Goal: Task Accomplishment & Management: Complete application form

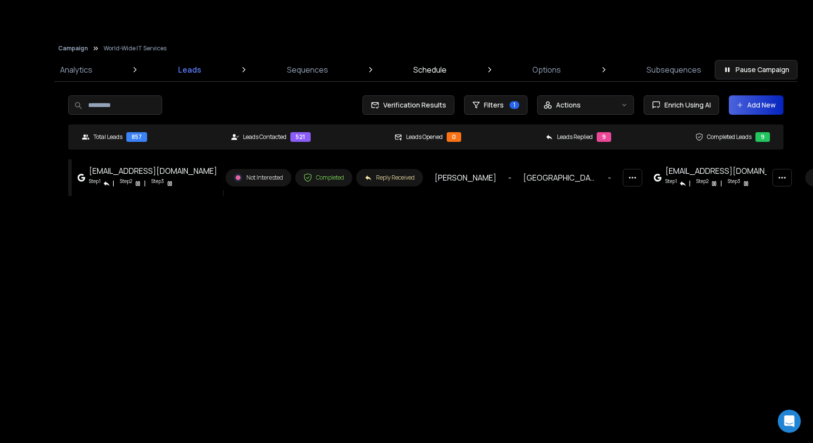
scroll to position [638, 0]
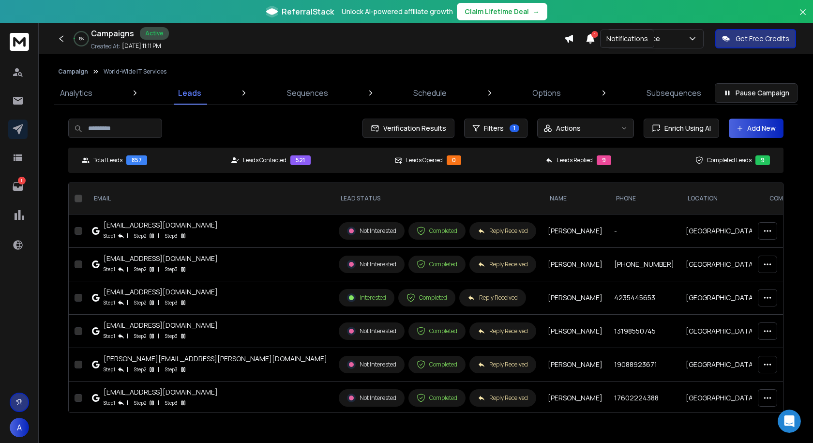
click at [595, 39] on icon at bounding box center [590, 38] width 9 height 10
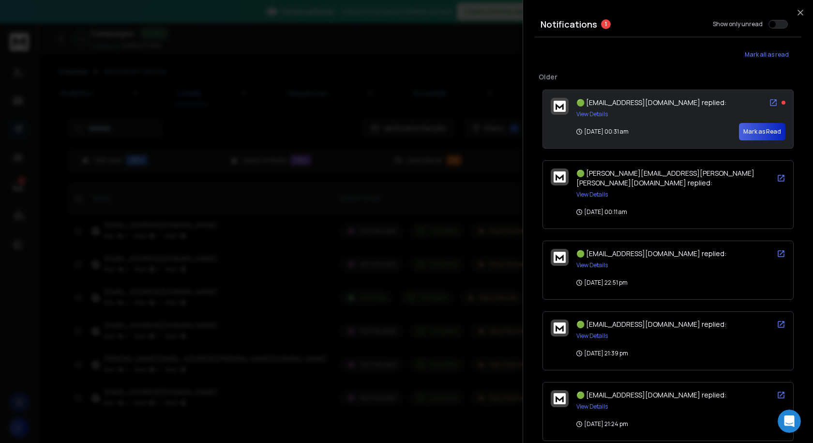
click at [618, 110] on div "🟢 12mbarrett12@gmail.com replied: View Details 11 Oct 2025, 00:31 am Mark as Re…" at bounding box center [680, 119] width 209 height 43
click at [619, 101] on icon at bounding box center [773, 102] width 9 height 9
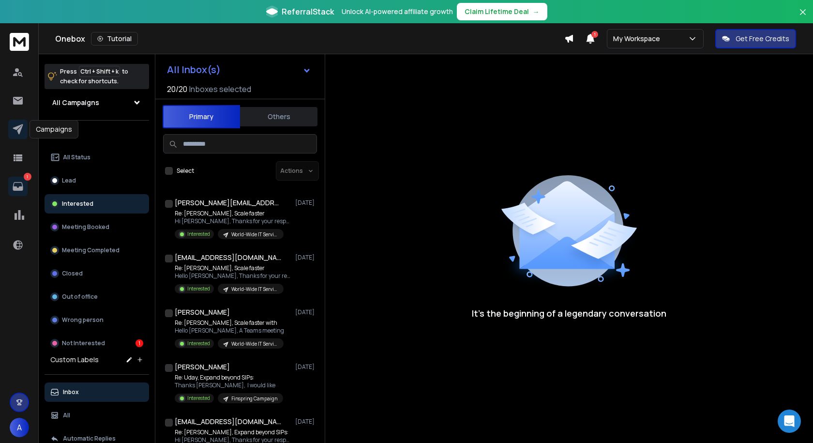
click at [20, 122] on link at bounding box center [17, 129] width 19 height 19
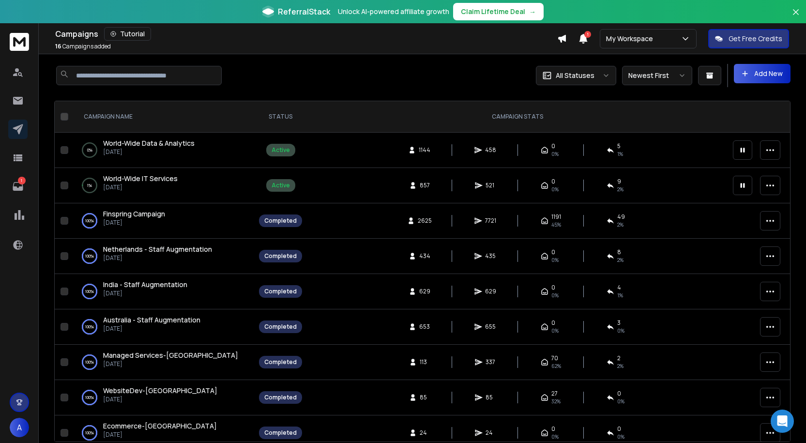
click at [187, 219] on div "100 % Finspring Campaign [DATE]" at bounding box center [163, 220] width 162 height 23
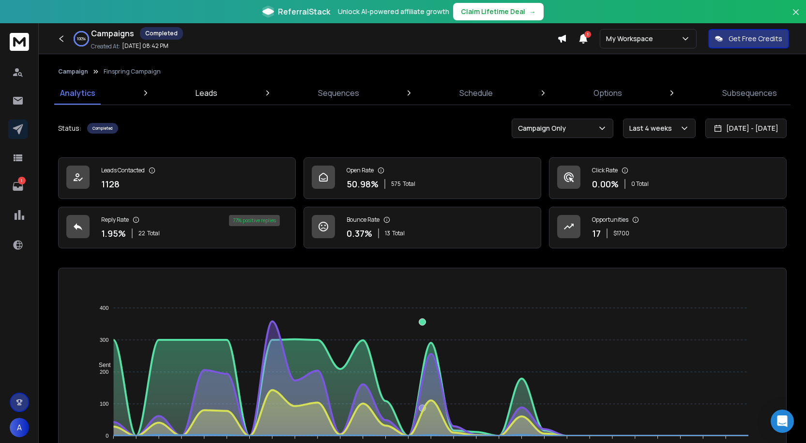
click at [216, 90] on p "Leads" at bounding box center [206, 93] width 22 height 12
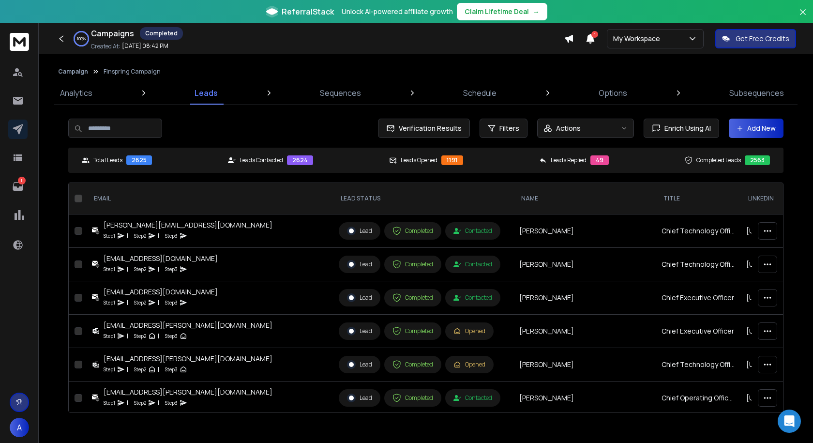
click at [776, 130] on button "Add New" at bounding box center [756, 128] width 55 height 19
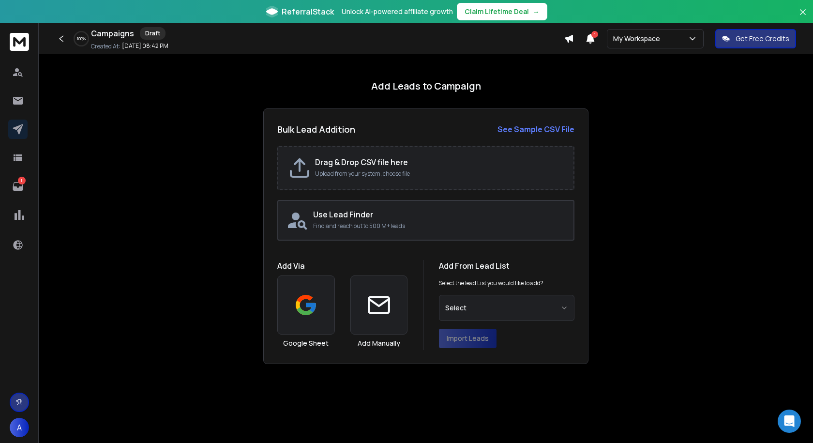
click at [394, 171] on p "Upload from your system, choose file" at bounding box center [439, 174] width 249 height 8
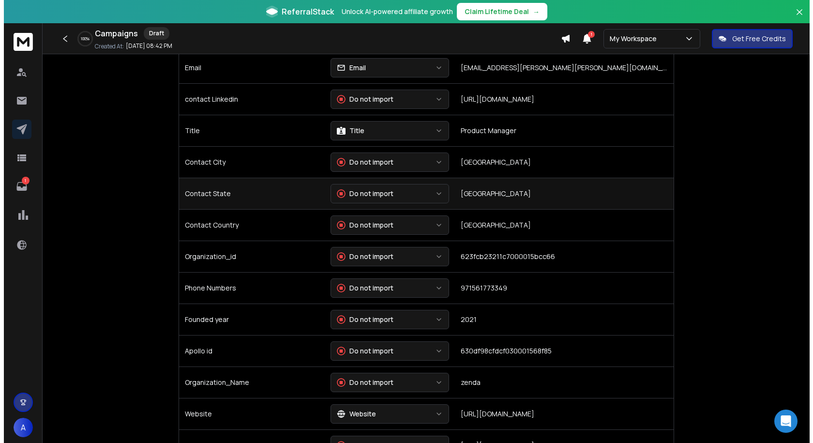
scroll to position [290, 0]
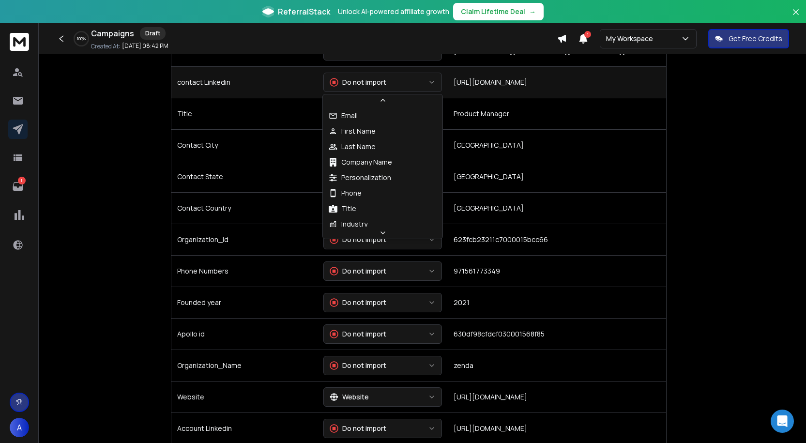
click at [364, 82] on div "Do not import" at bounding box center [357, 82] width 57 height 10
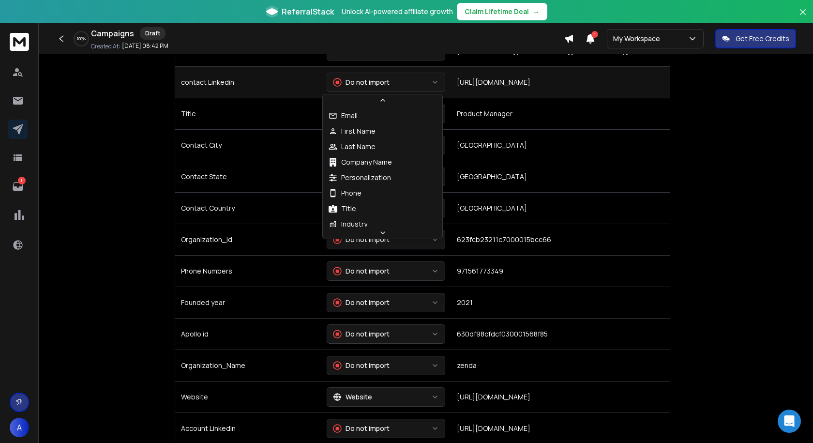
scroll to position [98, 0]
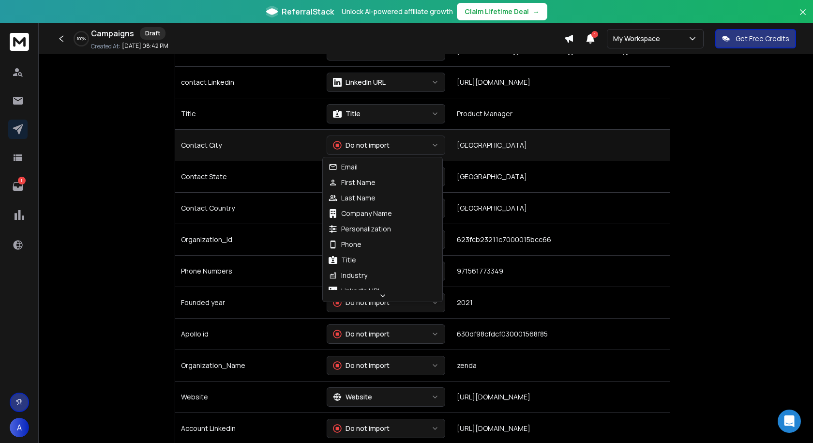
click at [385, 148] on button "Do not import" at bounding box center [386, 144] width 119 height 19
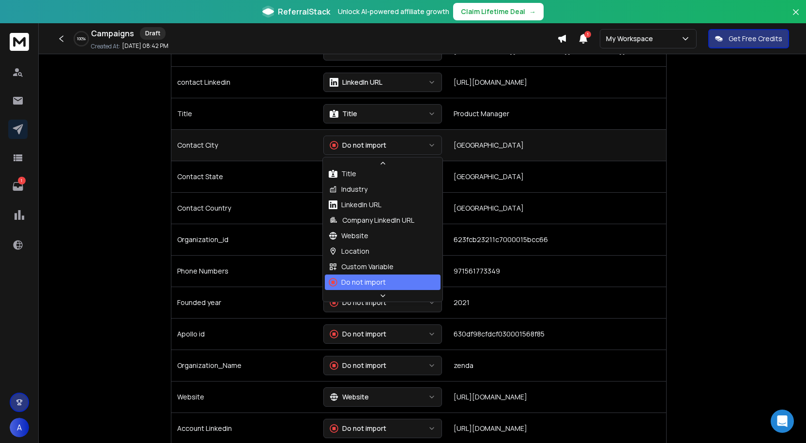
click at [385, 148] on button "Do not import" at bounding box center [382, 144] width 119 height 19
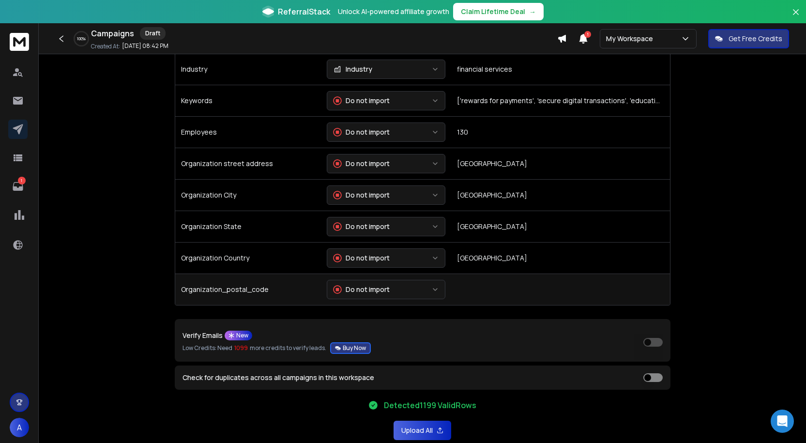
scroll to position [756, 0]
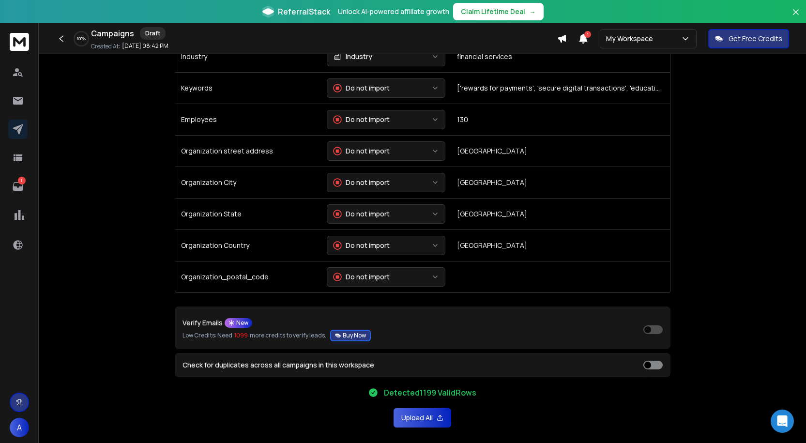
click at [265, 41] on div "100 % Campaigns Draft Created At: [DATE] 08:42 PM 1 My Workspace Get Free Credi…" at bounding box center [403, 38] width 806 height 31
click at [654, 365] on button "Check for duplicates across all campaigns in this workspace" at bounding box center [652, 364] width 19 height 9
click at [249, 363] on label "Check for duplicates across all campaigns in this workspace" at bounding box center [278, 364] width 192 height 7
click at [643, 363] on button "Check for duplicates across all campaigns in this workspace" at bounding box center [652, 364] width 19 height 9
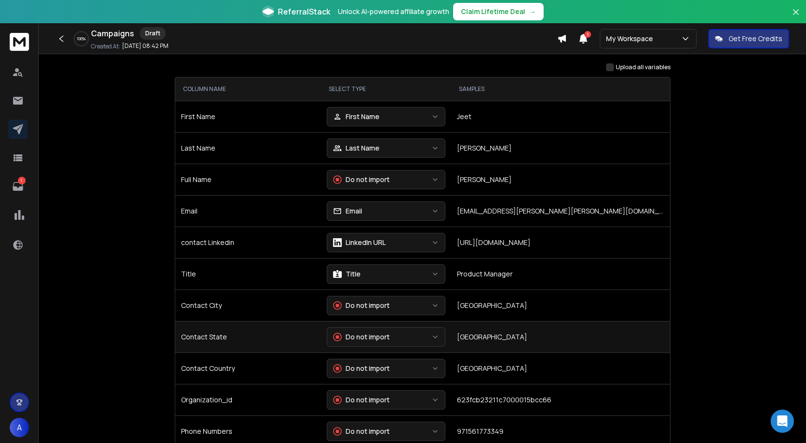
scroll to position [0, 0]
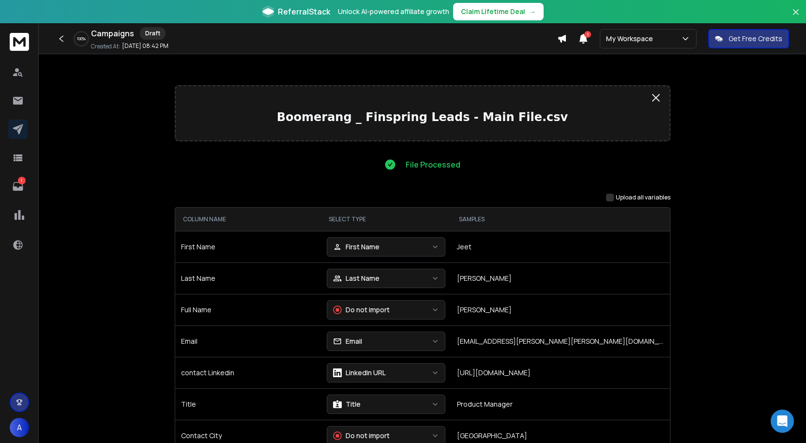
click at [655, 96] on icon at bounding box center [656, 98] width 12 height 12
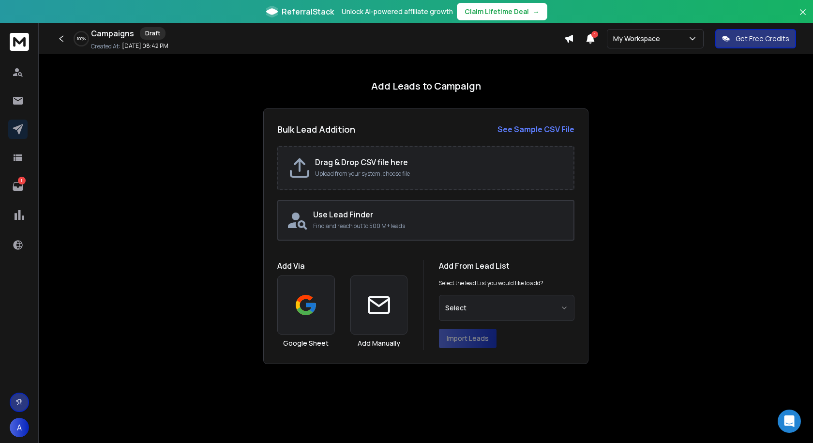
click at [360, 161] on h2 "Drag & Drop CSV file here" at bounding box center [439, 162] width 249 height 12
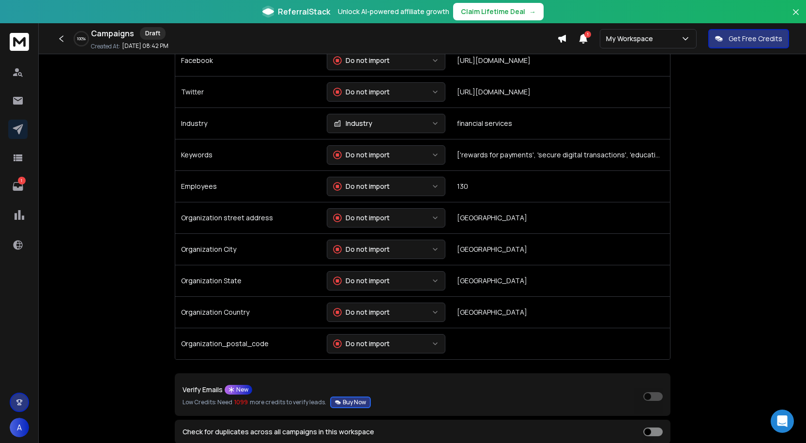
scroll to position [756, 0]
